Goal: Task Accomplishment & Management: Manage account settings

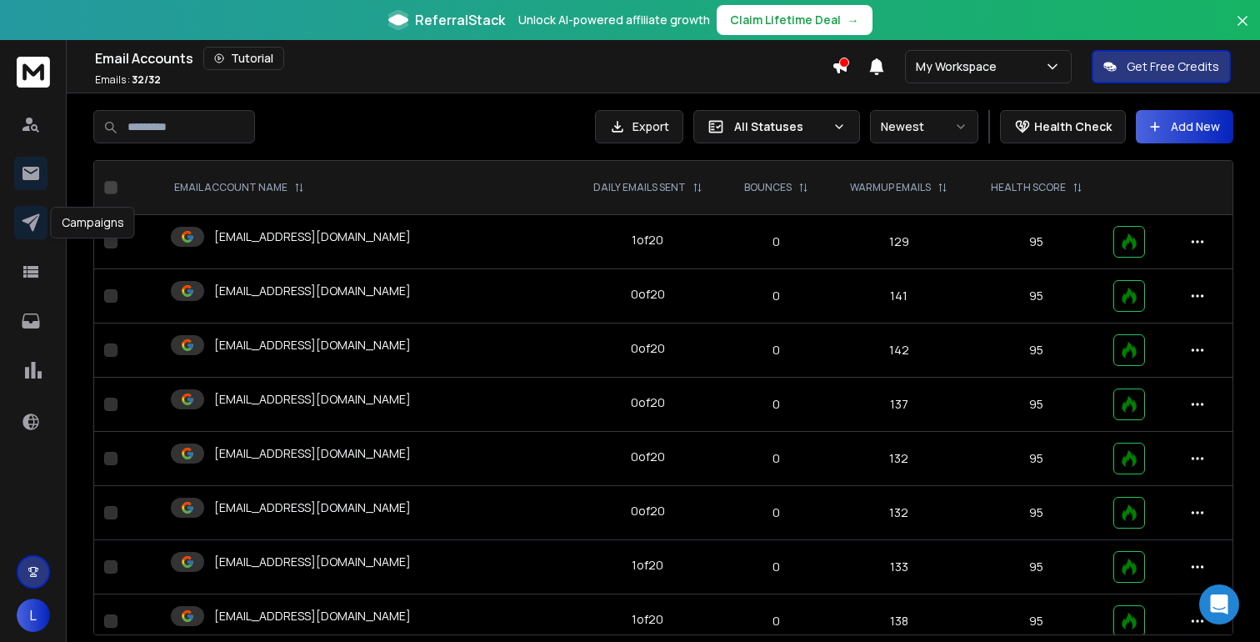
click at [30, 235] on link at bounding box center [30, 222] width 33 height 33
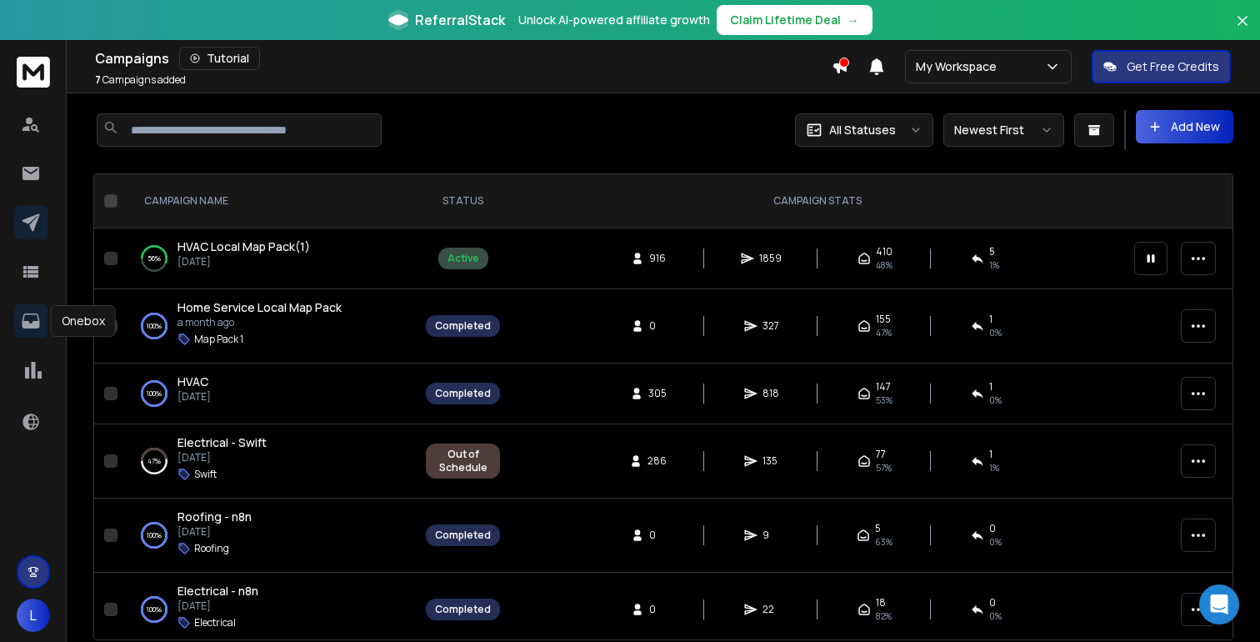
click at [32, 312] on icon at bounding box center [31, 321] width 20 height 20
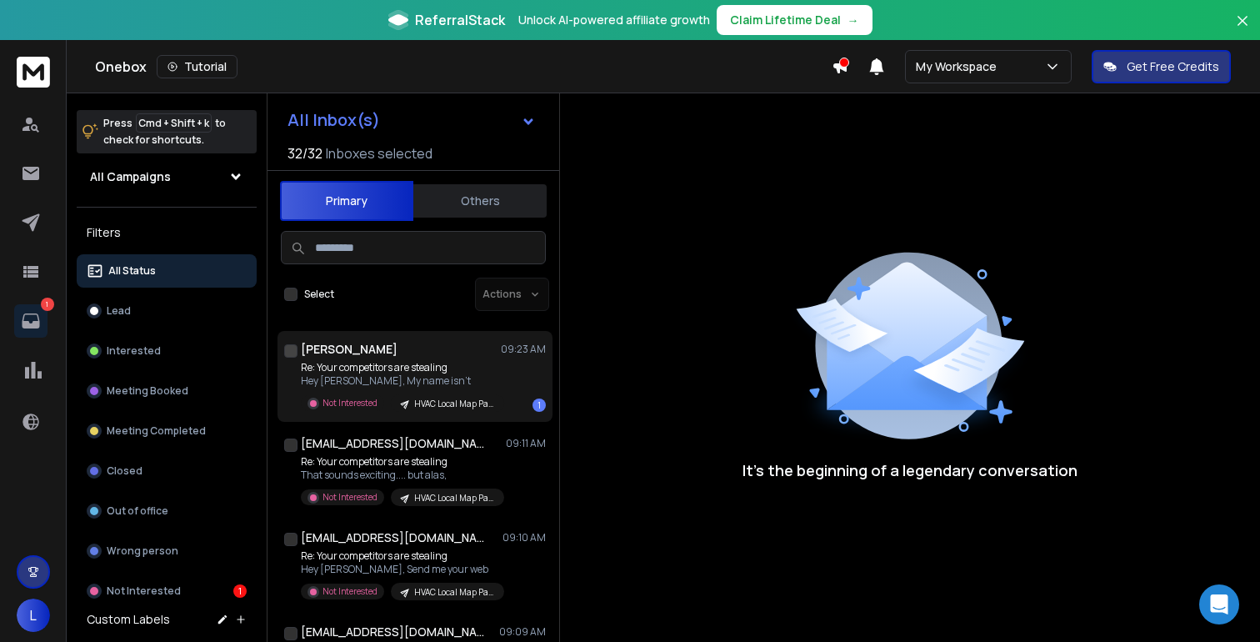
click at [458, 372] on p "Re: Your competitors are stealing" at bounding box center [401, 367] width 200 height 13
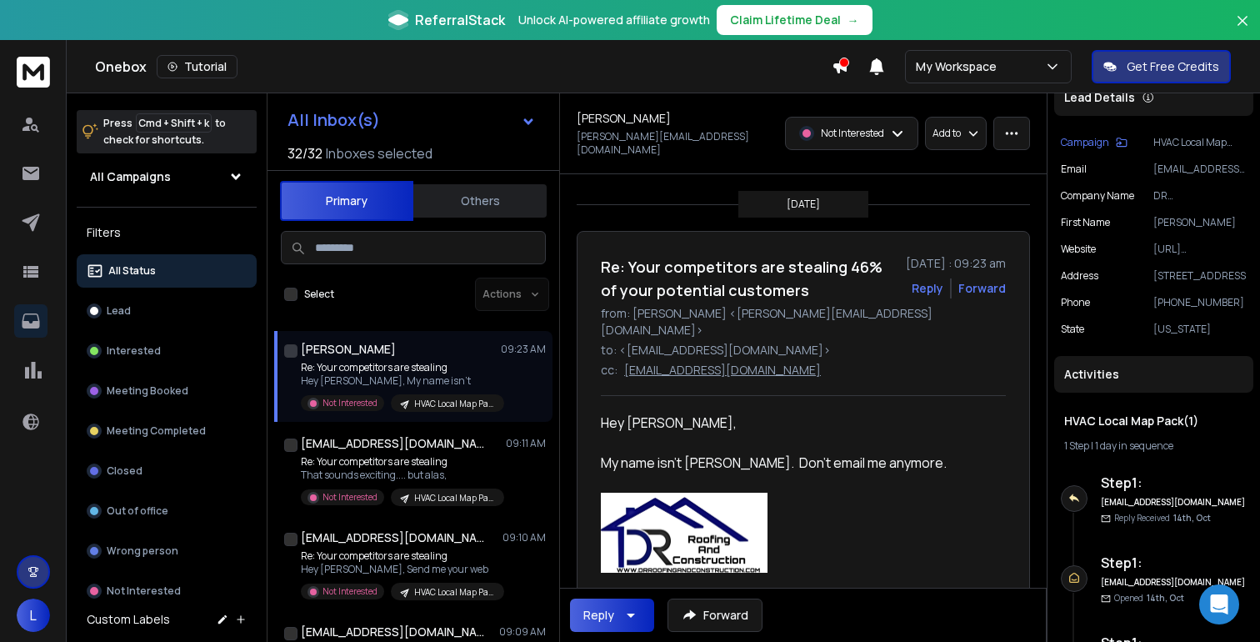
scroll to position [27, 0]
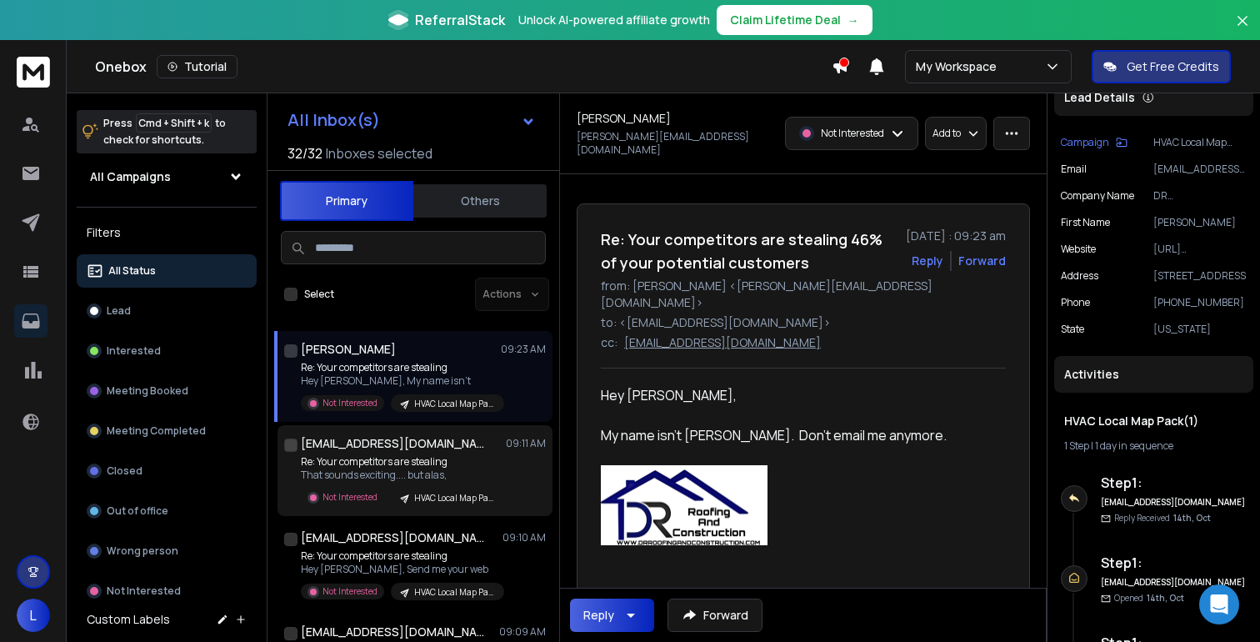
click at [399, 444] on h1 "zedroyale@gmail.com" at bounding box center [392, 443] width 183 height 17
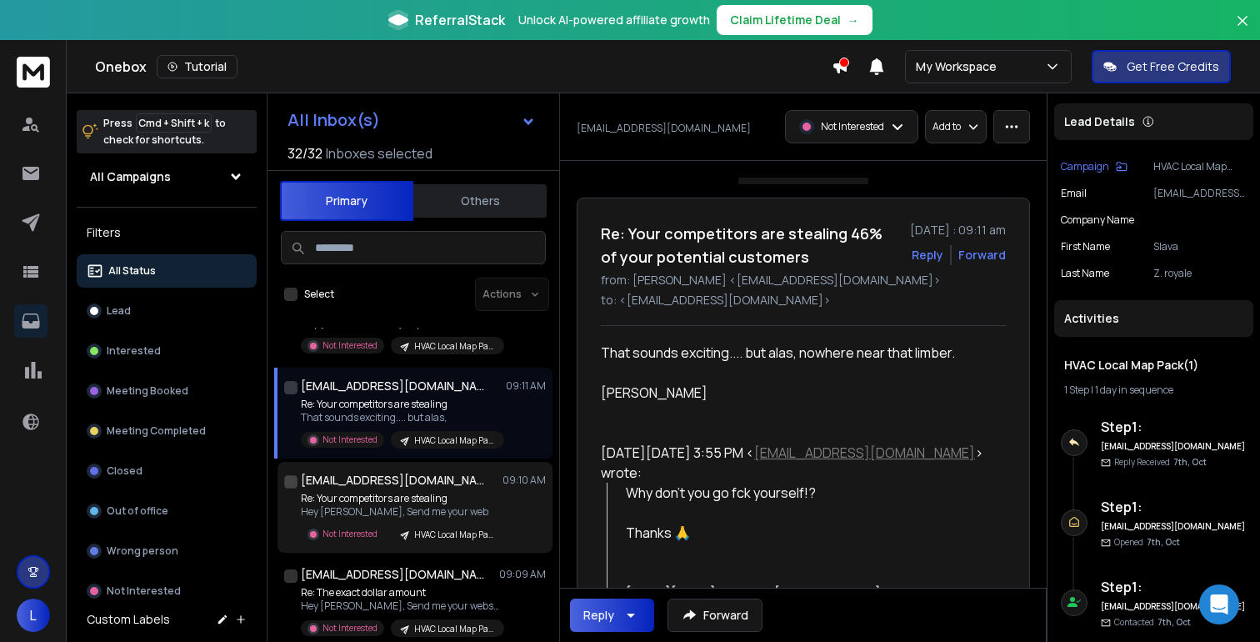
scroll to position [60, 0]
click at [377, 498] on p "Re: Your competitors are stealing" at bounding box center [401, 495] width 200 height 13
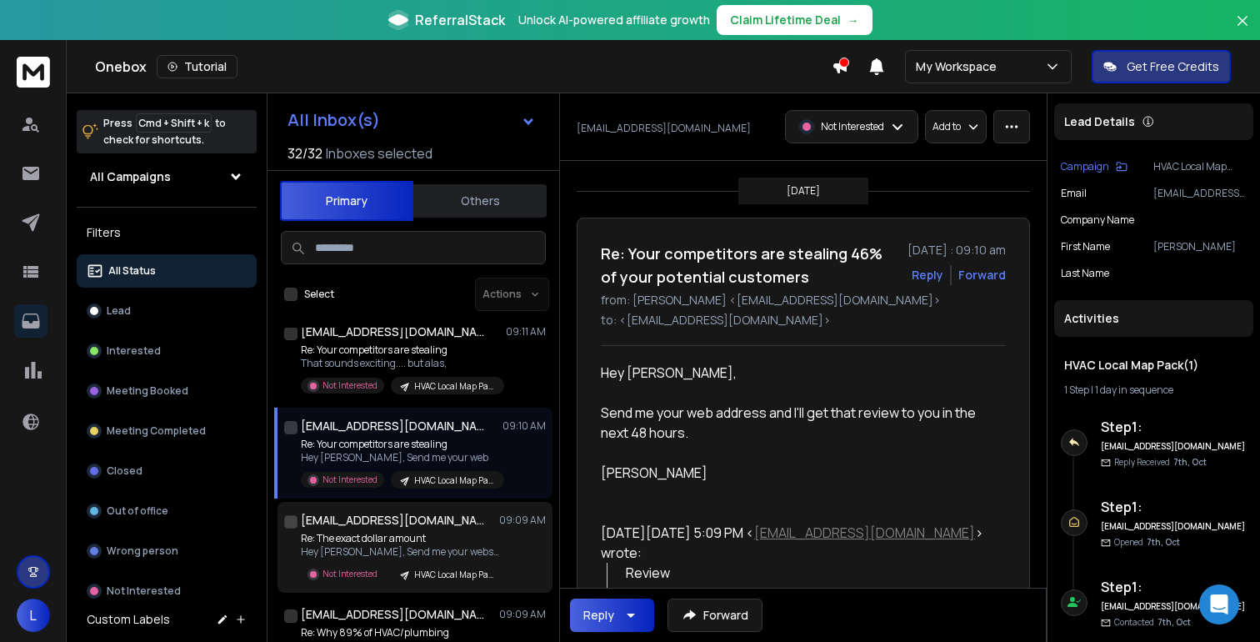
scroll to position [127, 0]
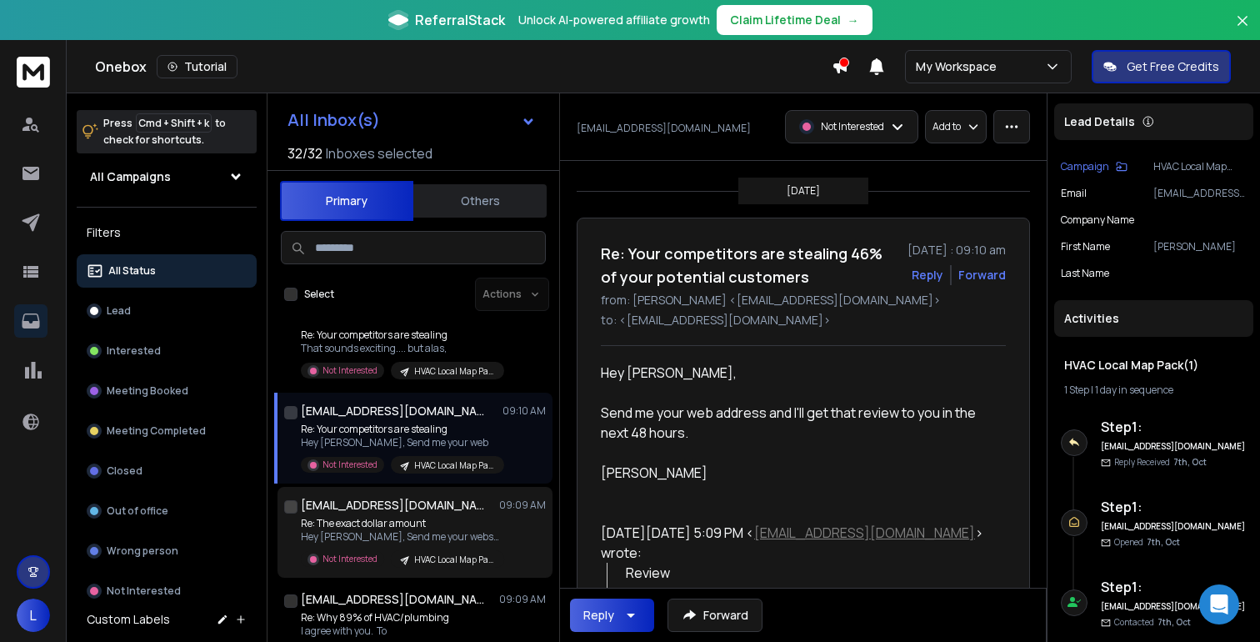
click at [435, 519] on p "Re: The exact dollar amount" at bounding box center [401, 523] width 200 height 13
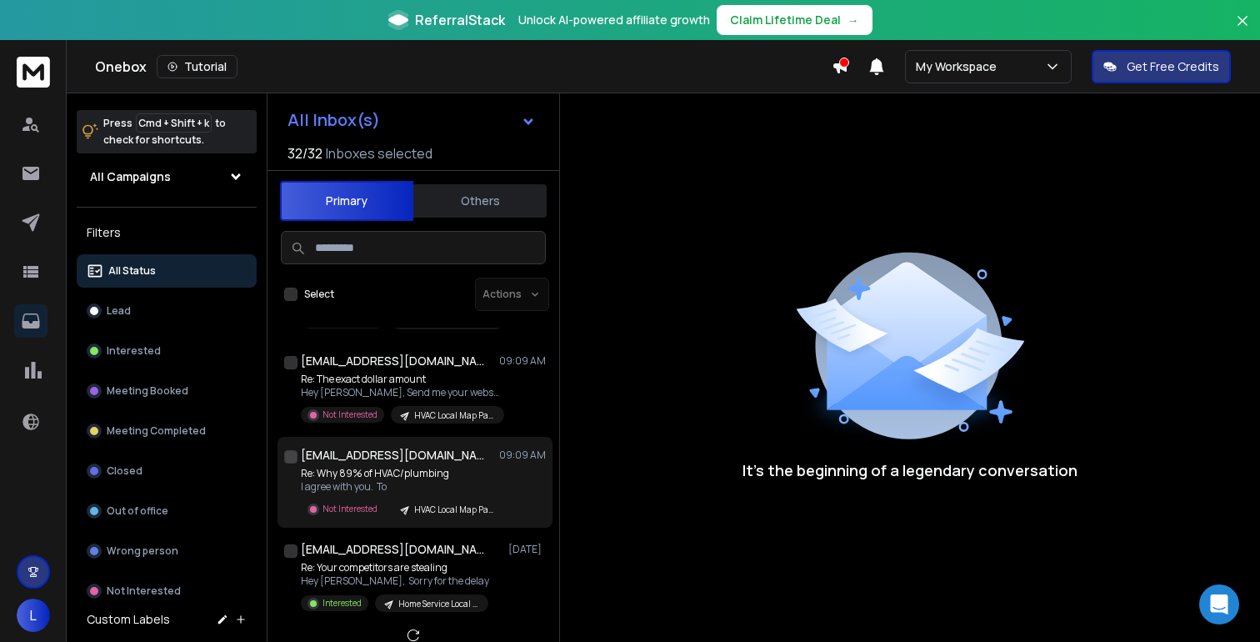
click at [392, 476] on p "Re: Why 89% of HVAC/plumbing" at bounding box center [401, 473] width 200 height 13
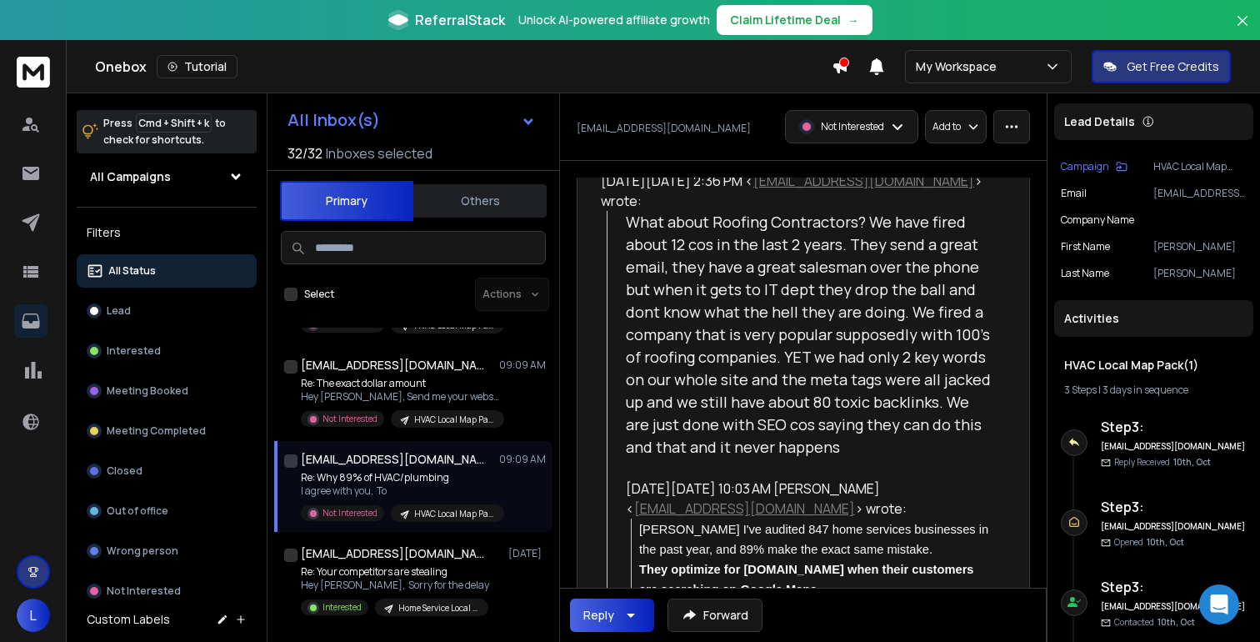
scroll to position [610, 0]
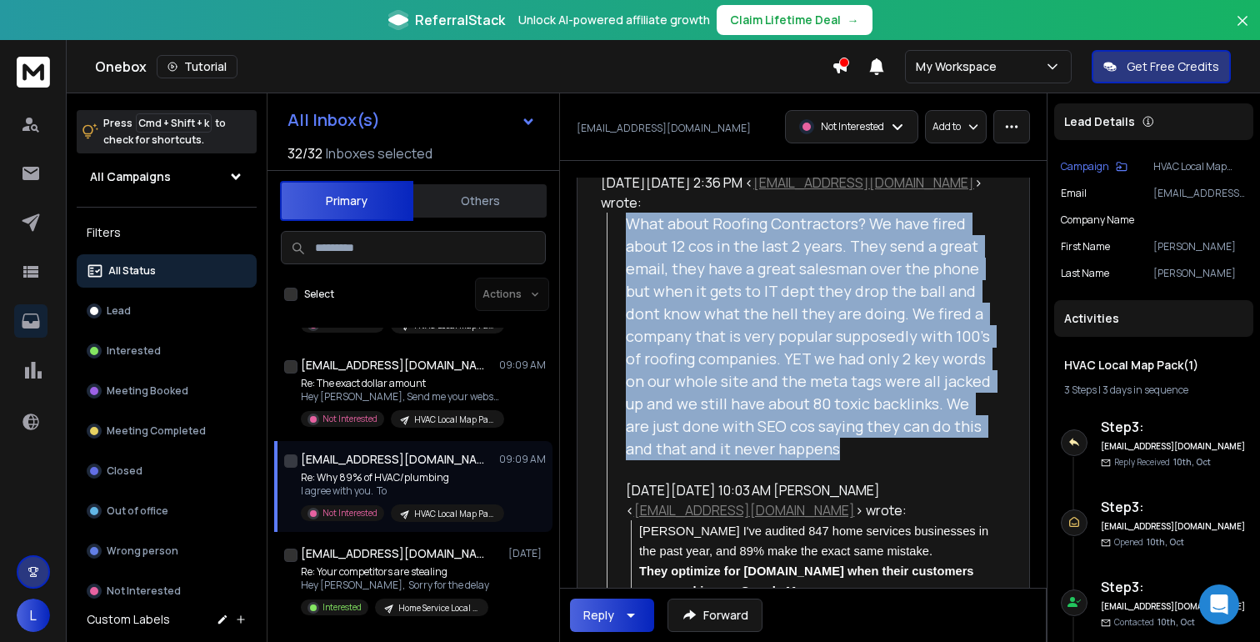
drag, startPoint x: 826, startPoint y: 442, endPoint x: 623, endPoint y: 224, distance: 297.7
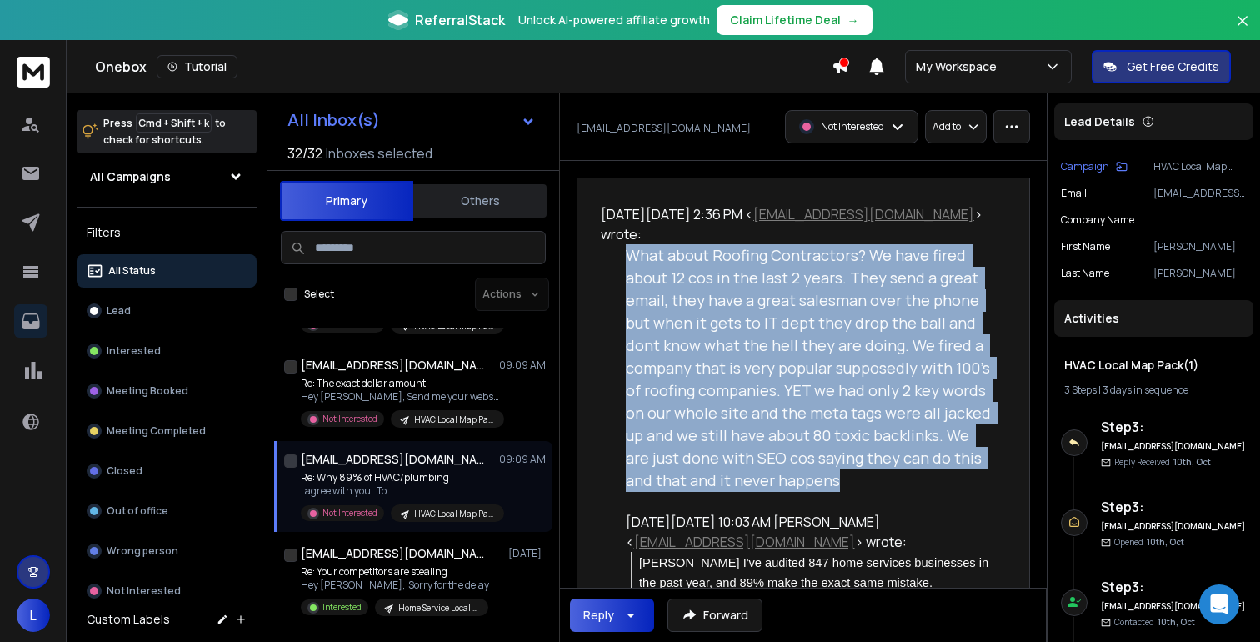
click at [819, 475] on div "What about Roofing Contractors? We have fired about 12 cos in the last 2 years.…" at bounding box center [809, 367] width 367 height 247
drag, startPoint x: 814, startPoint y: 478, endPoint x: 617, endPoint y: 263, distance: 291.9
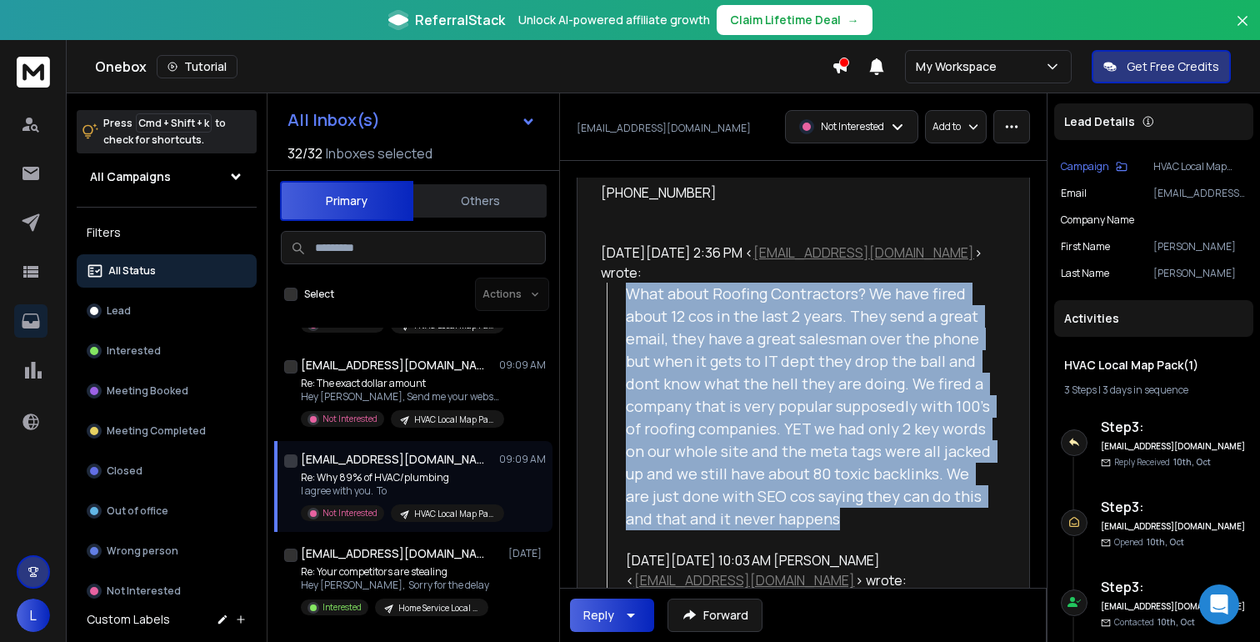
scroll to position [539, 0]
click at [821, 524] on div "What about Roofing Contractors? We have fired about 12 cos in the last 2 years.…" at bounding box center [809, 406] width 367 height 247
drag, startPoint x: 816, startPoint y: 521, endPoint x: 619, endPoint y: 301, distance: 295.0
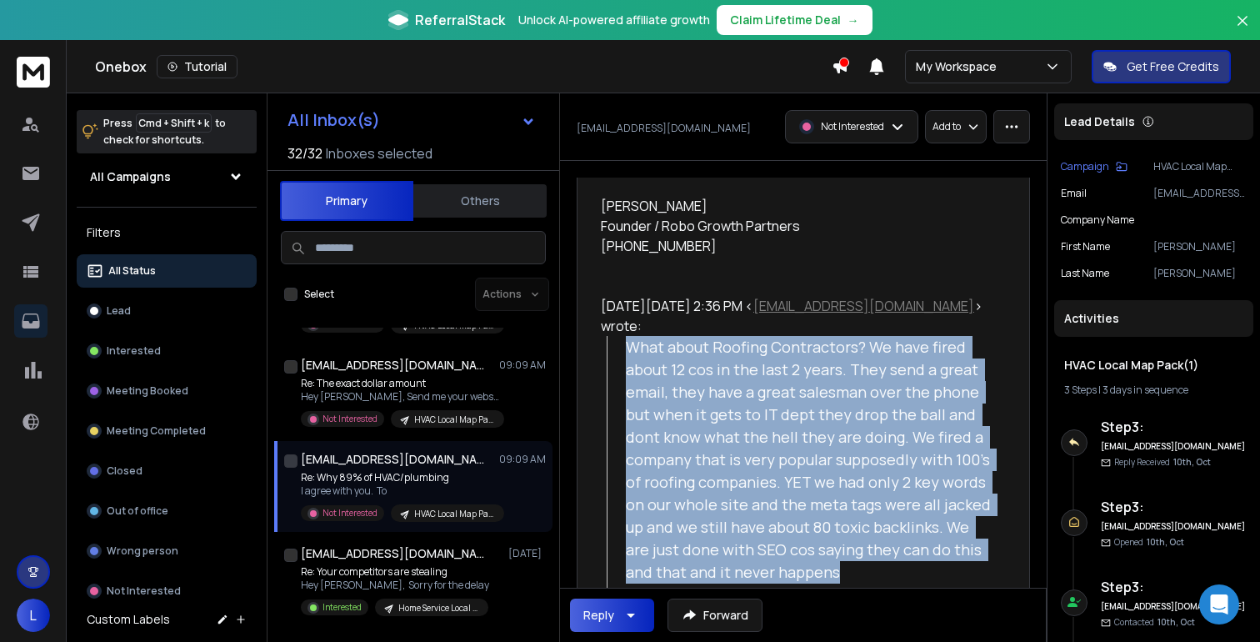
scroll to position [527, 0]
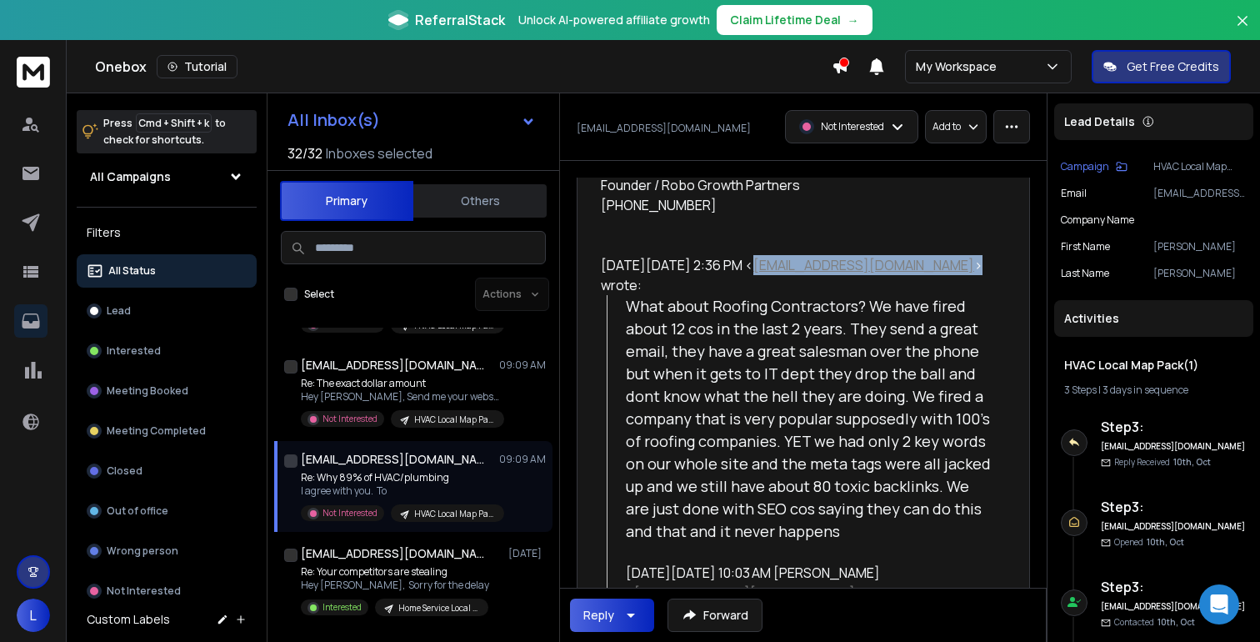
drag, startPoint x: 831, startPoint y: 286, endPoint x: 610, endPoint y: 282, distance: 220.8
click at [610, 282] on div "On Friday, Oct 10, 2025 at 2:36 PM < accentroofingcompany@gmail.com > wrote:" at bounding box center [797, 275] width 392 height 40
copy div "accentroofingcompany@gmail.com >"
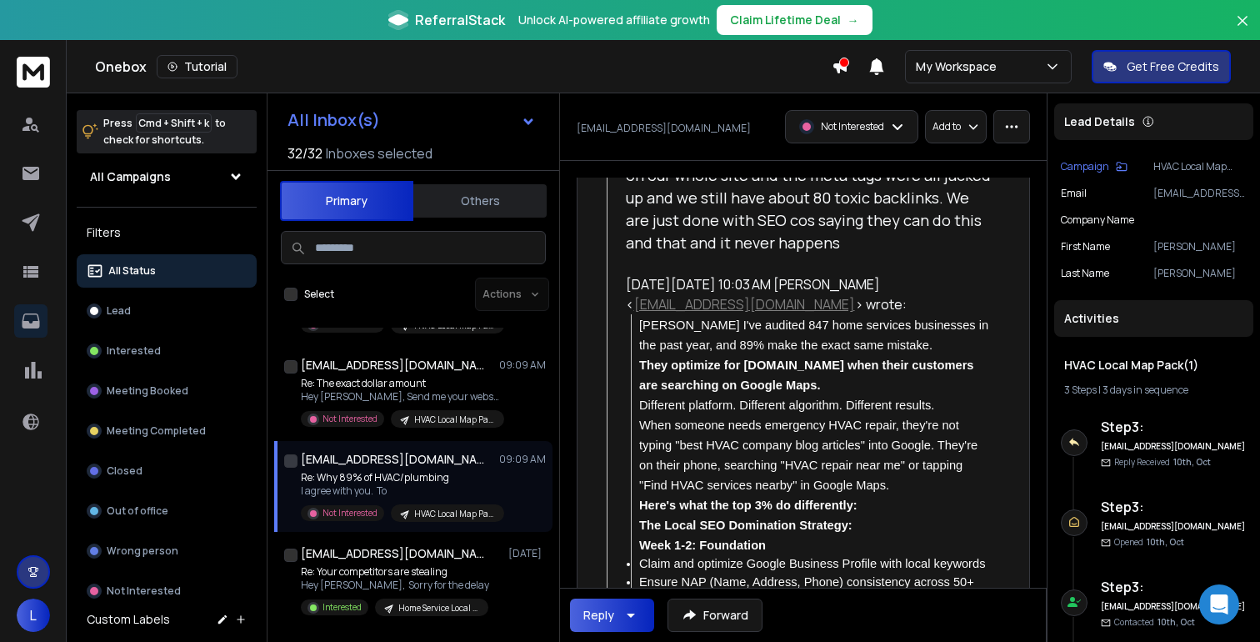
scroll to position [857, 0]
